Goal: Task Accomplishment & Management: Use online tool/utility

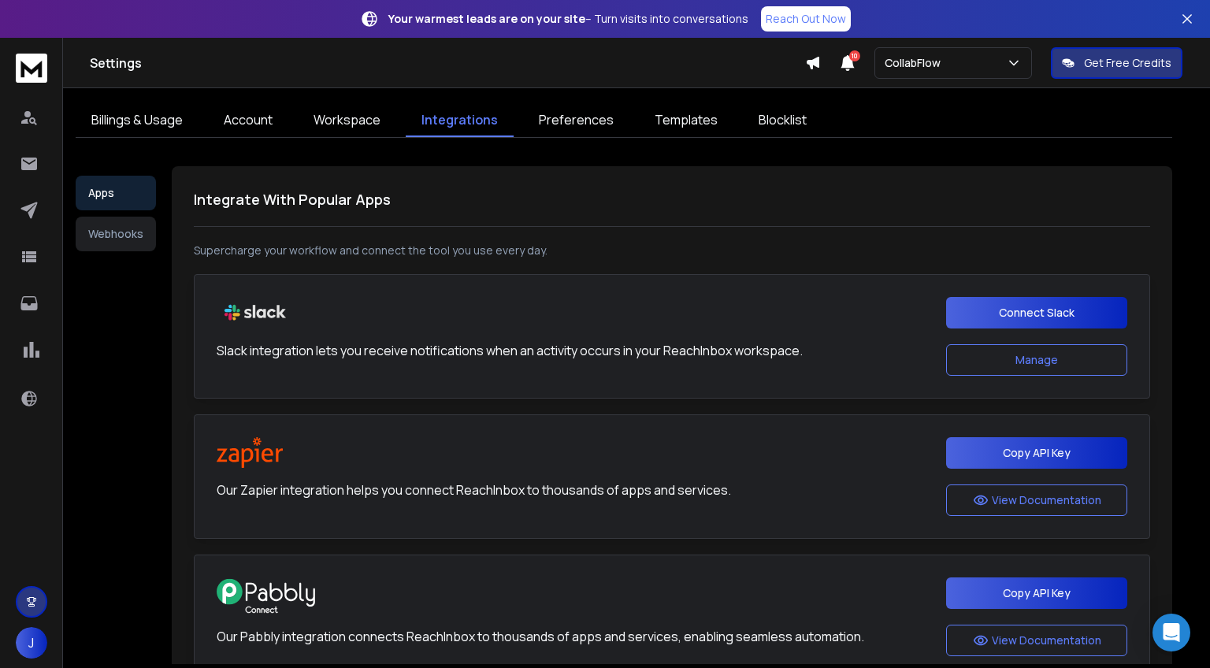
scroll to position [324, 0]
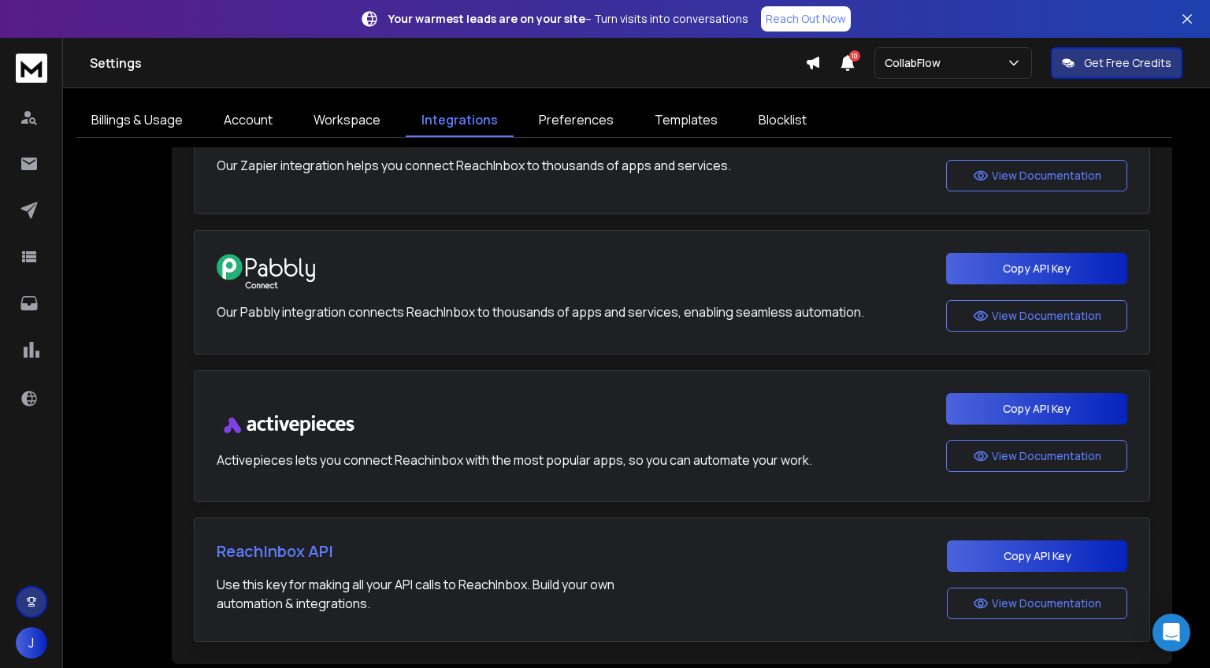
click at [281, 310] on p "Our Pabbly integration connects ReachInbox to thousands of apps and services, e…" at bounding box center [540, 311] width 647 height 19
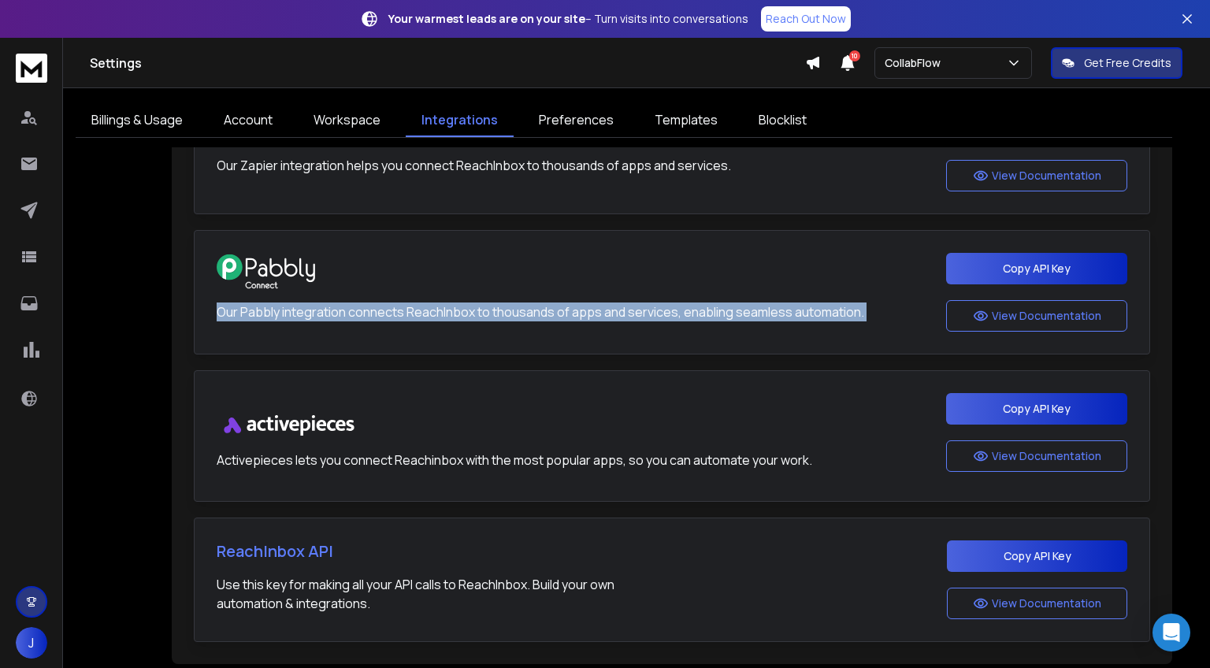
click at [281, 310] on p "Our Pabbly integration connects ReachInbox to thousands of apps and services, e…" at bounding box center [540, 311] width 647 height 19
click at [331, 455] on p "Activepieces lets you connect Reachinbox with the most popular apps, so you can…" at bounding box center [514, 459] width 595 height 19
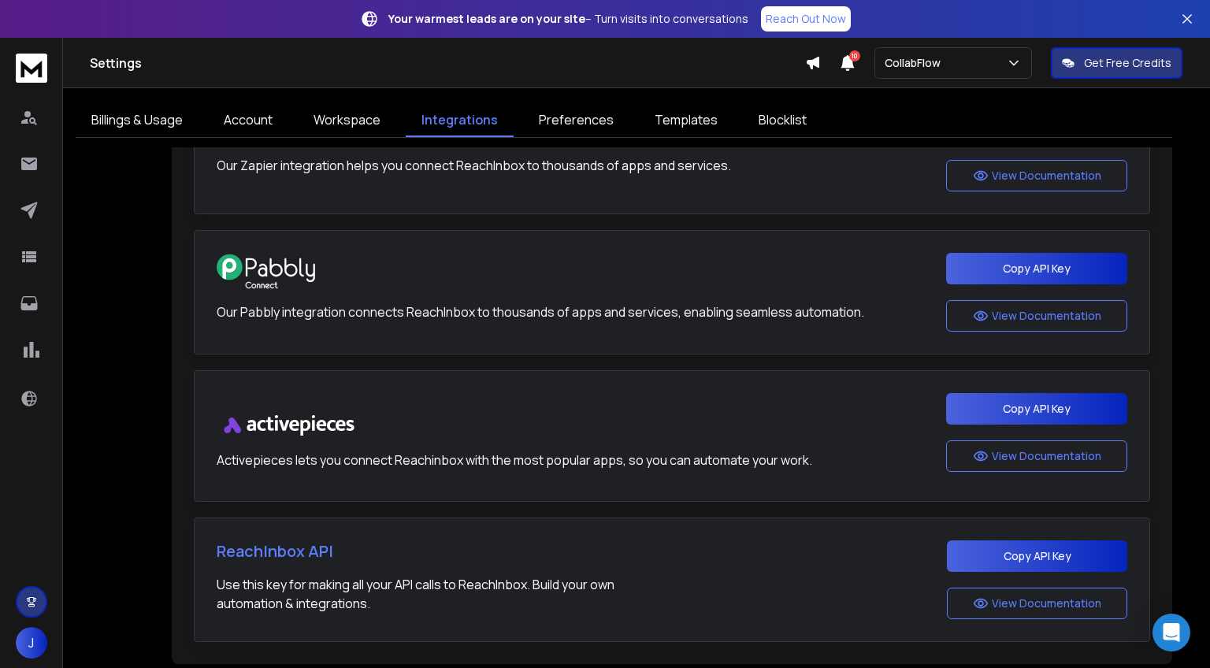
click at [331, 455] on p "Activepieces lets you connect Reachinbox with the most popular apps, so you can…" at bounding box center [514, 459] width 595 height 19
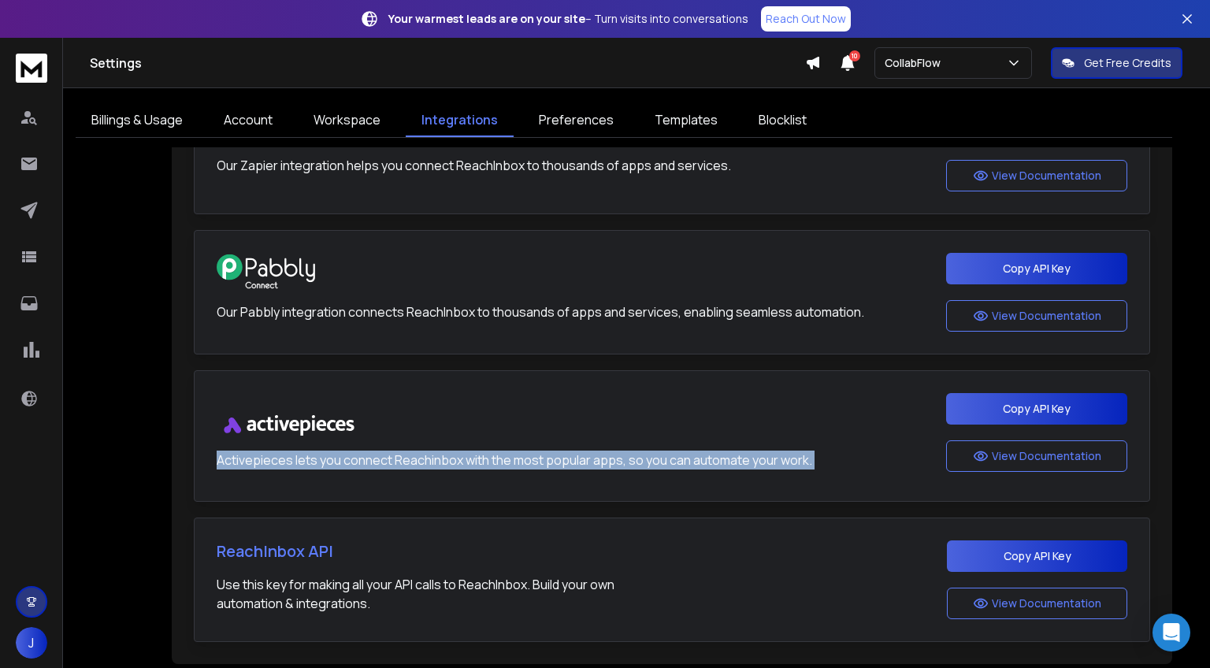
drag, startPoint x: 384, startPoint y: 606, endPoint x: 189, endPoint y: 575, distance: 197.1
click at [189, 575] on div "Integrate With Popular Apps Supercharge your workflow and connect the tool you …" at bounding box center [672, 253] width 1000 height 822
click at [1012, 557] on button "Copy API Key" at bounding box center [1037, 556] width 180 height 32
click at [966, 61] on div "CollabFlow" at bounding box center [952, 63] width 137 height 16
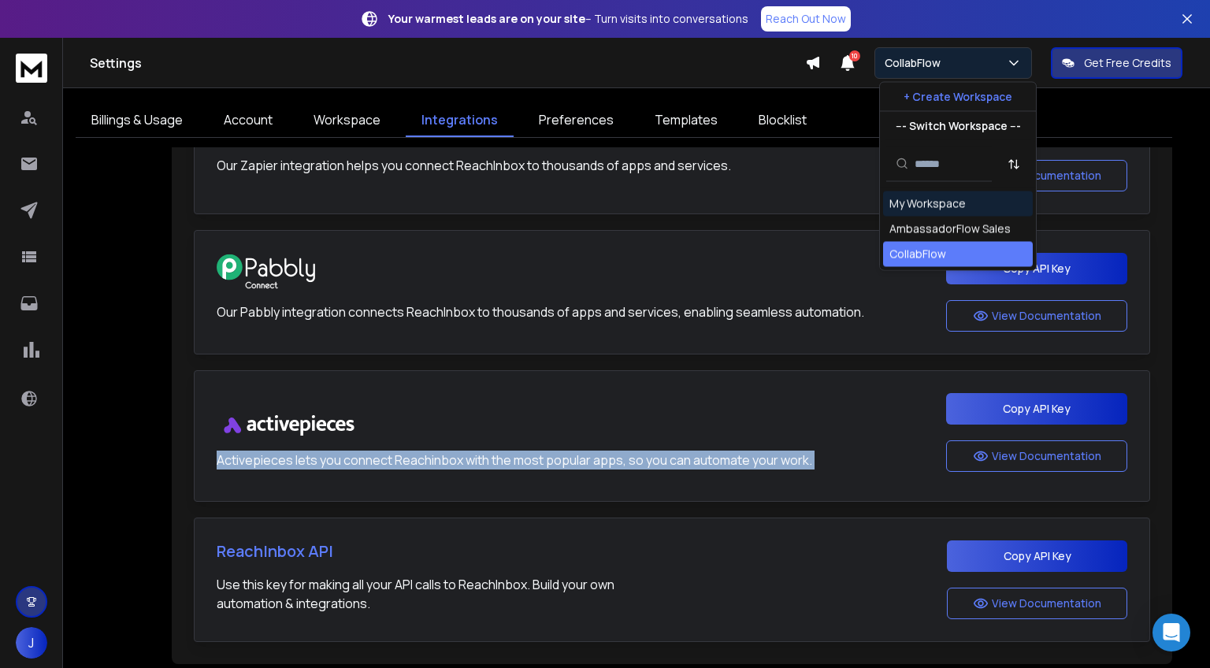
click at [966, 61] on div "CollabFlow" at bounding box center [952, 63] width 137 height 16
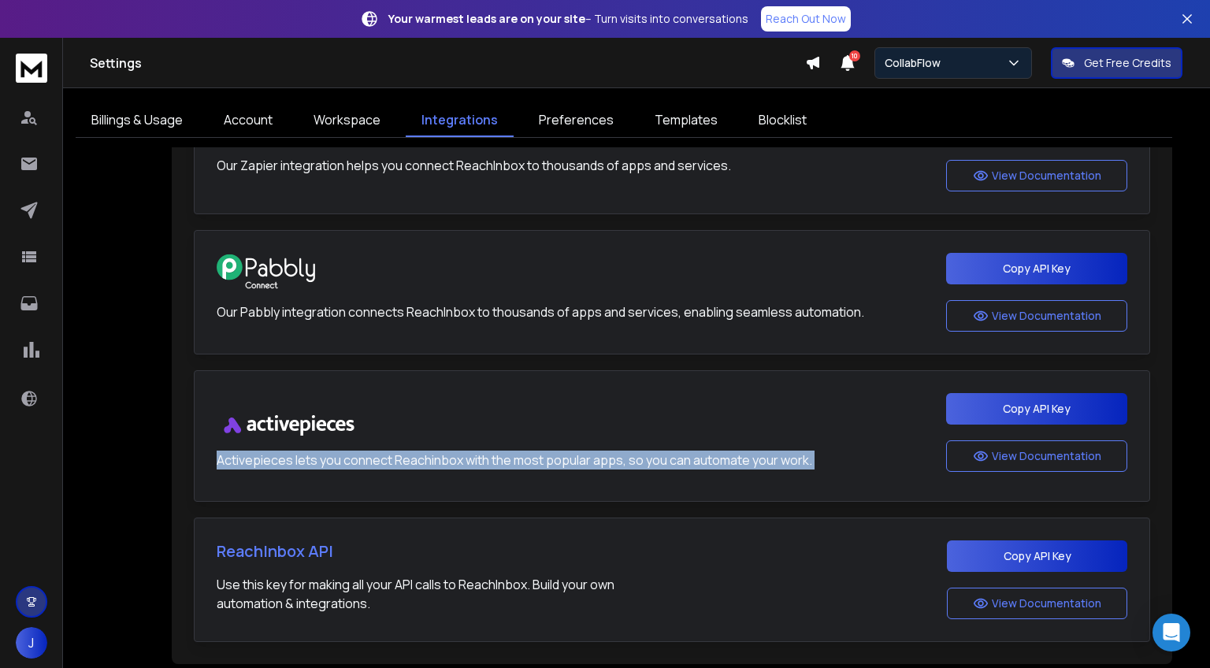
click at [966, 61] on div "CollabFlow" at bounding box center [952, 63] width 137 height 16
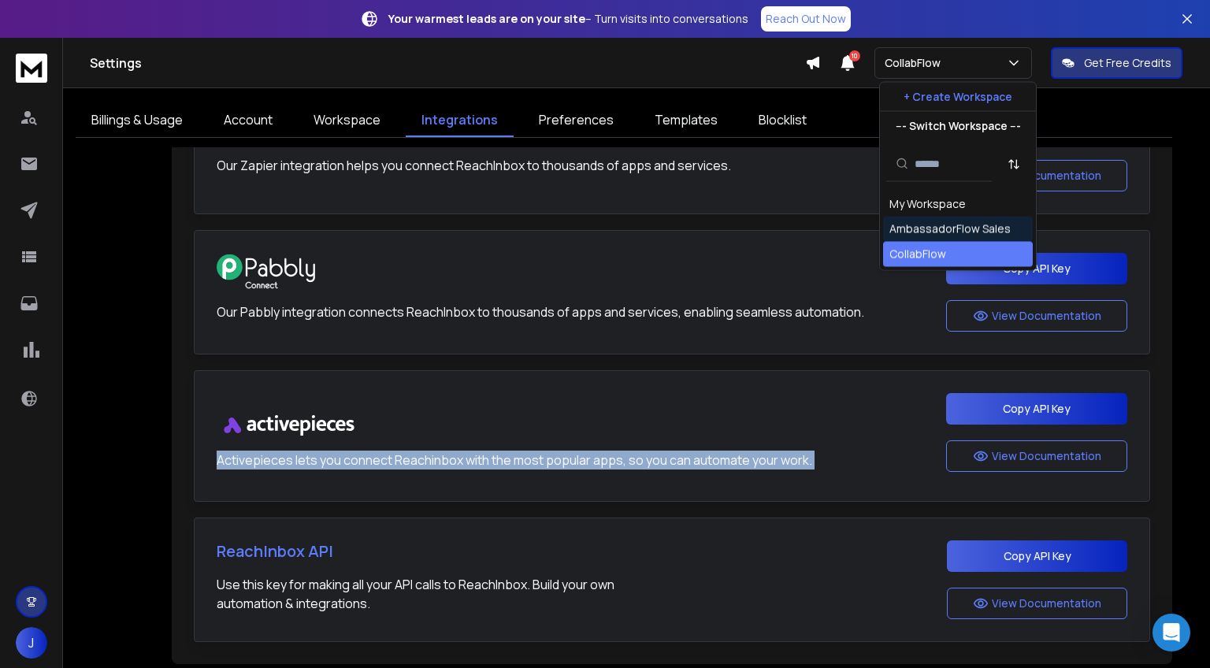
click at [934, 225] on div "AmbassadorFlow Sales" at bounding box center [949, 229] width 121 height 16
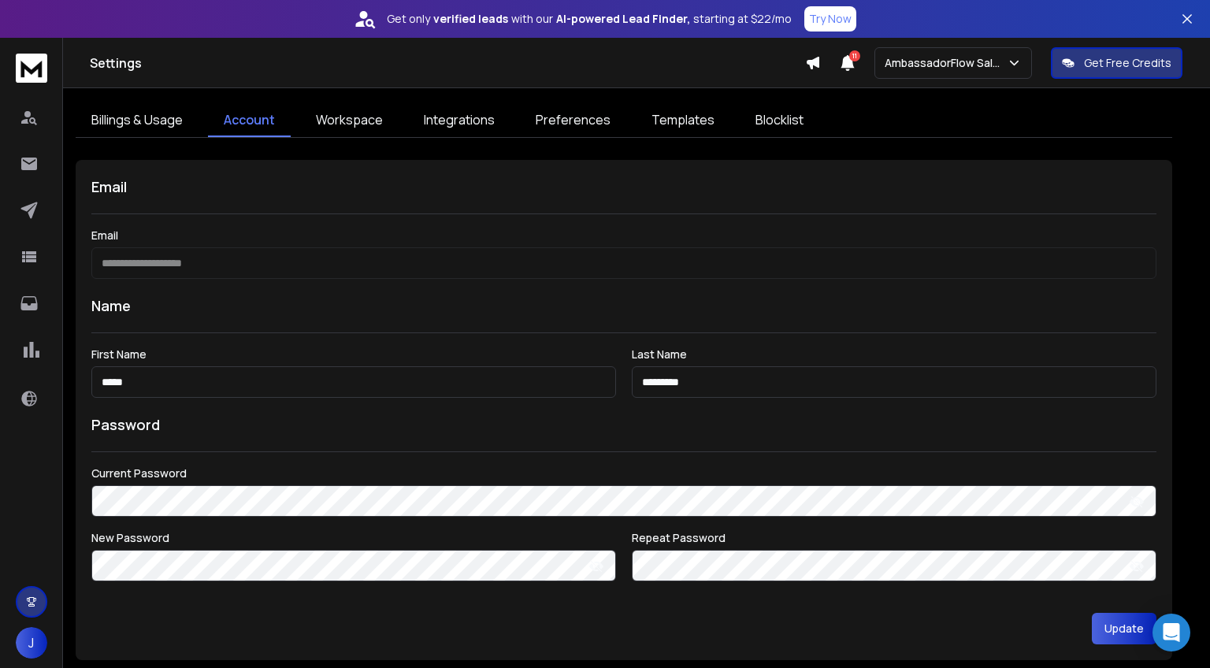
click at [463, 118] on link "Integrations" at bounding box center [459, 120] width 102 height 33
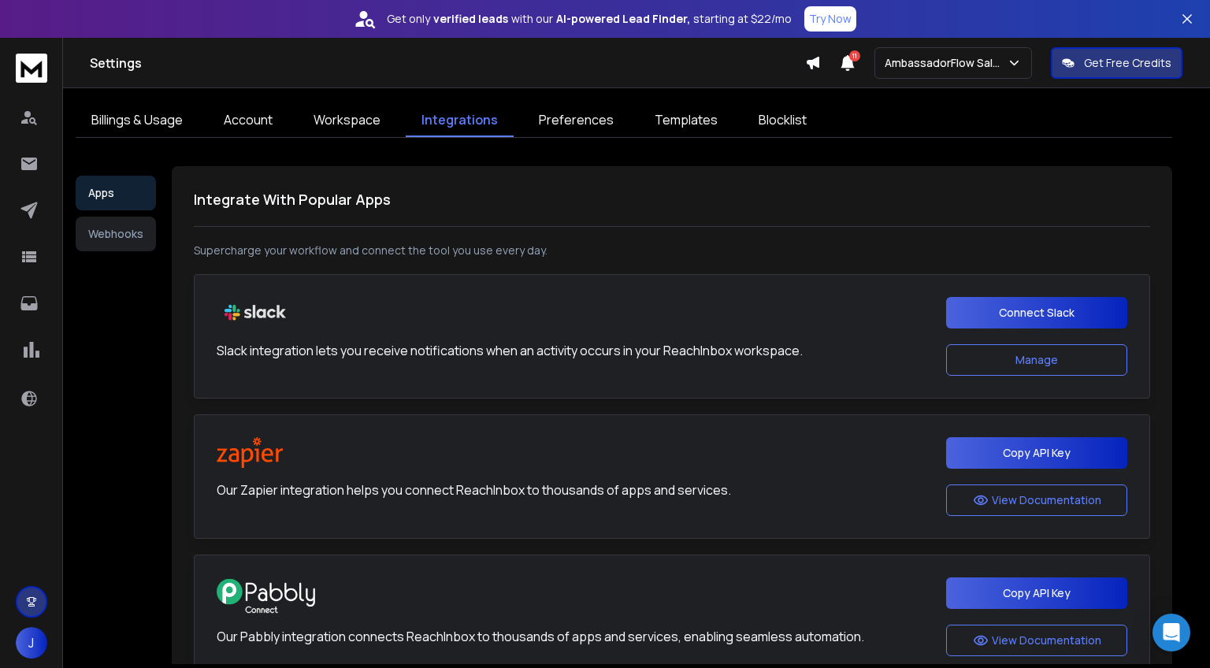
scroll to position [324, 0]
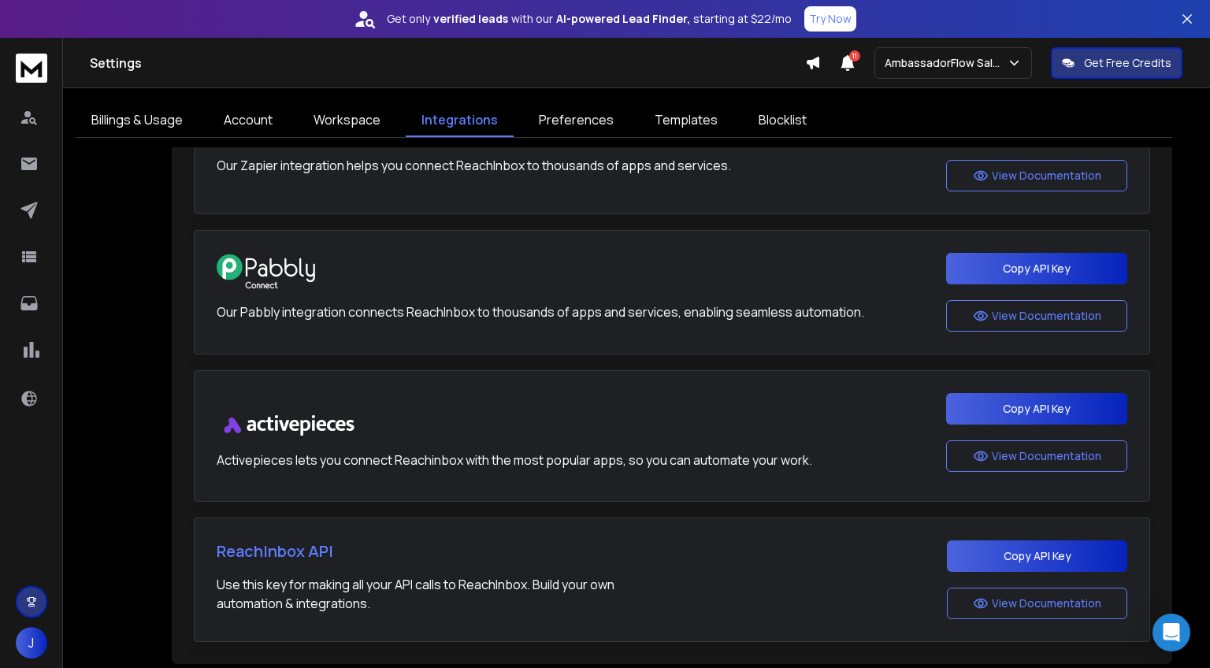
click at [1014, 561] on button "Copy API Key" at bounding box center [1037, 556] width 180 height 32
